Goal: Task Accomplishment & Management: Manage account settings

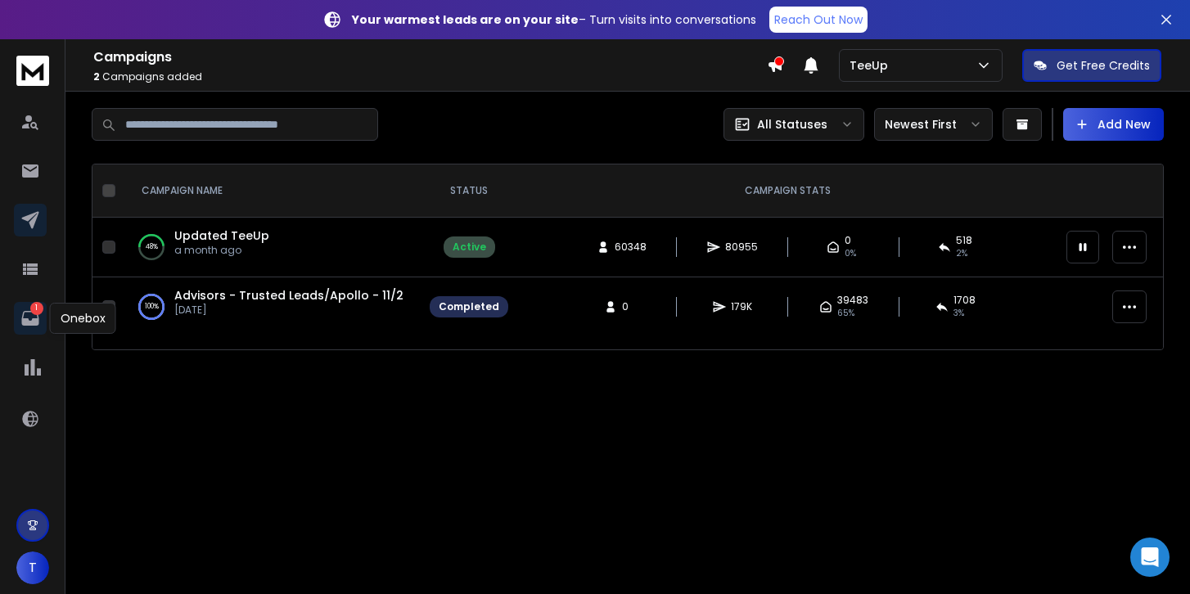
click at [37, 313] on p "1" at bounding box center [36, 308] width 13 height 13
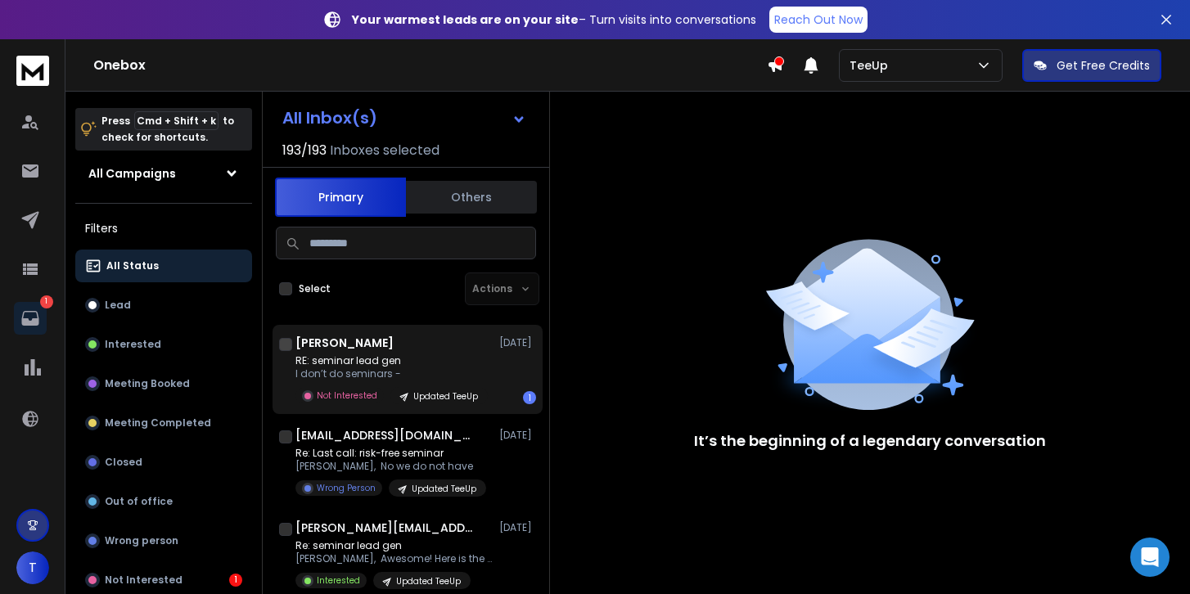
click at [428, 365] on p "RE: seminar lead gen" at bounding box center [392, 360] width 192 height 13
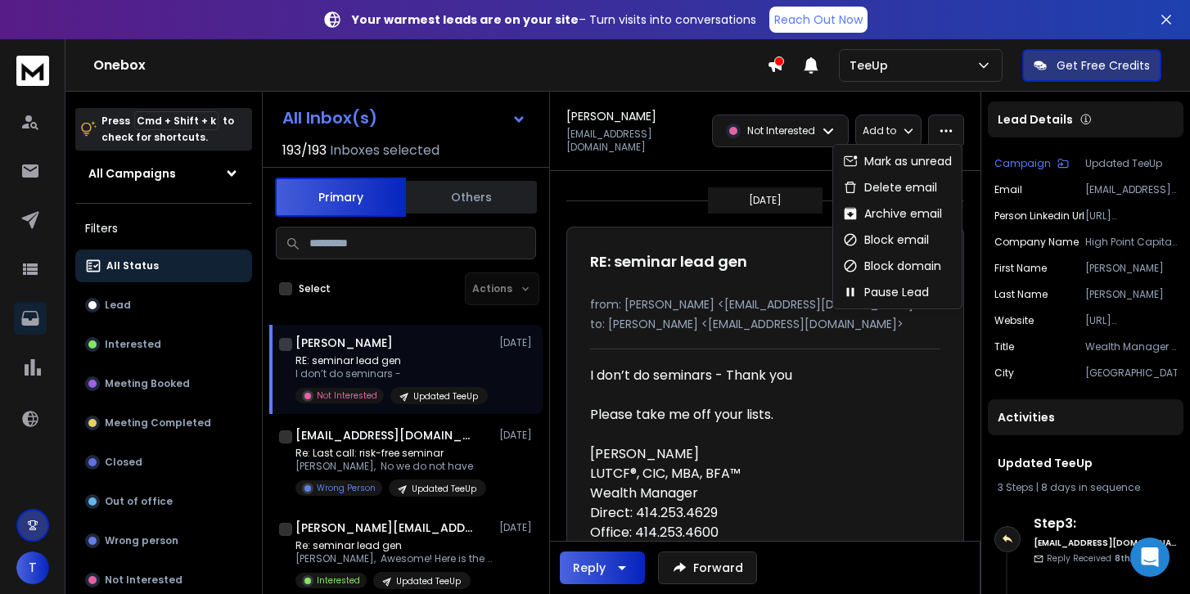
click at [937, 129] on button "button" at bounding box center [946, 131] width 36 height 33
click at [920, 240] on div "Block email" at bounding box center [886, 240] width 86 height 16
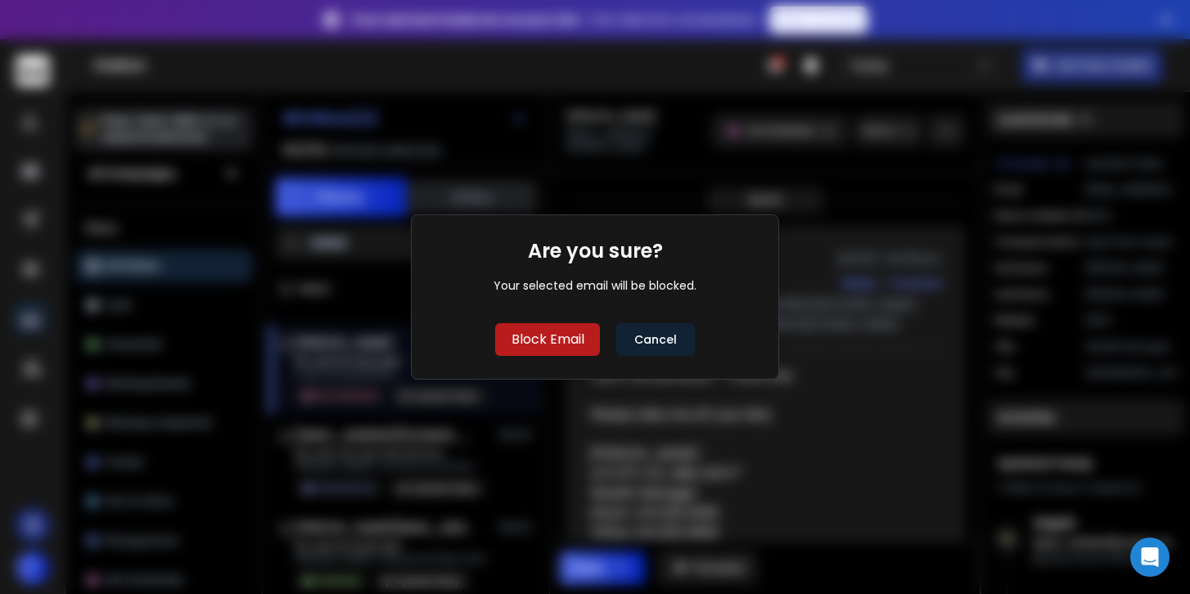
click at [513, 336] on button "Block Email" at bounding box center [547, 339] width 105 height 33
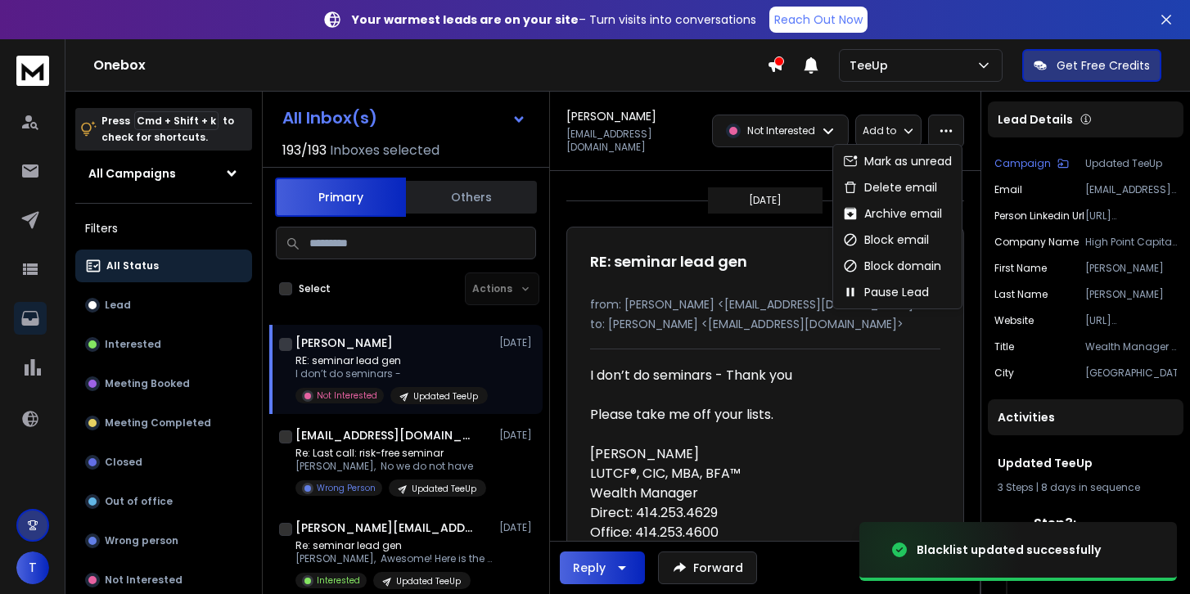
click at [939, 115] on button "button" at bounding box center [946, 131] width 36 height 33
click at [902, 186] on div "Delete email" at bounding box center [890, 187] width 94 height 16
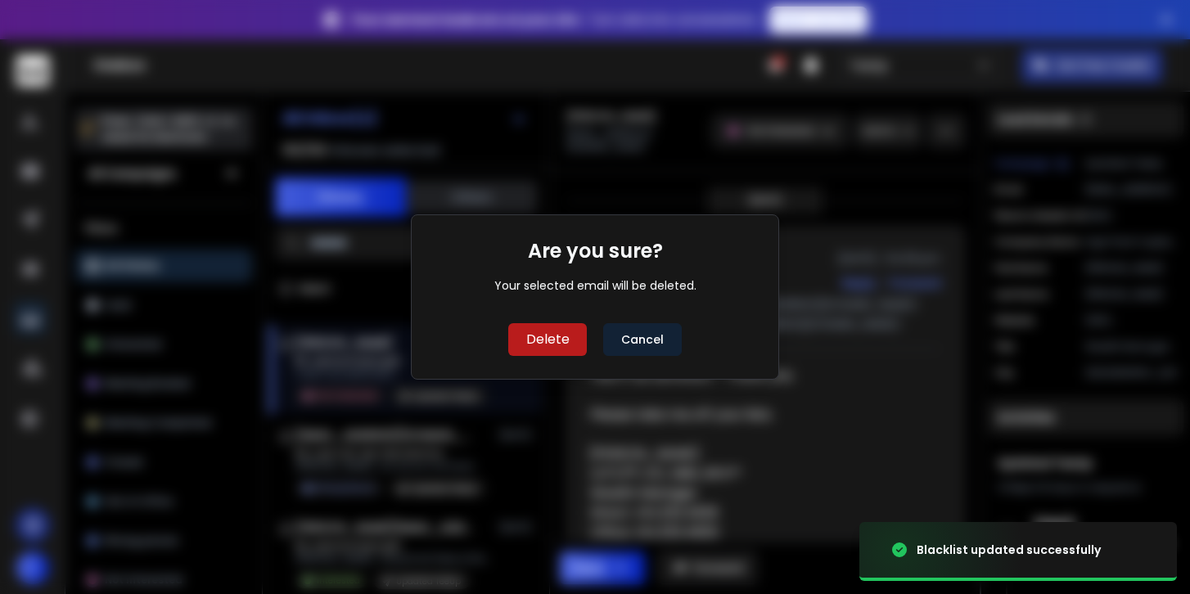
click at [557, 348] on button "Delete" at bounding box center [547, 339] width 79 height 33
